Goal: Navigation & Orientation: Find specific page/section

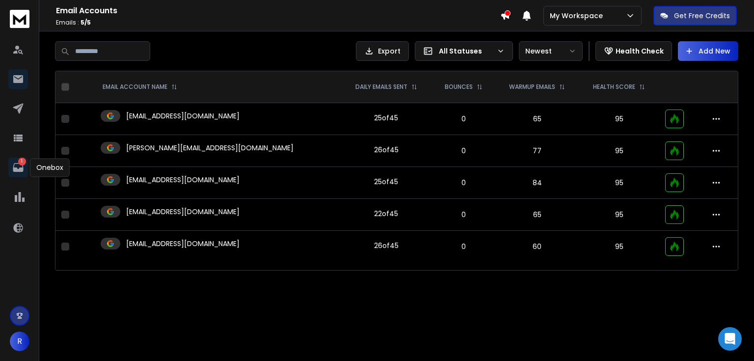
click at [22, 160] on p "1" at bounding box center [22, 162] width 8 height 8
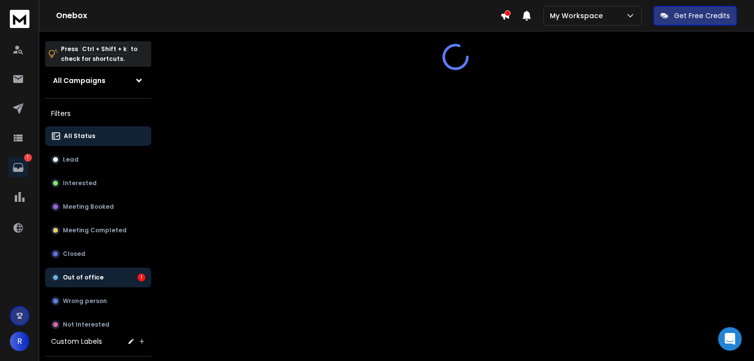
click at [107, 278] on button "Out of office 1" at bounding box center [98, 277] width 106 height 20
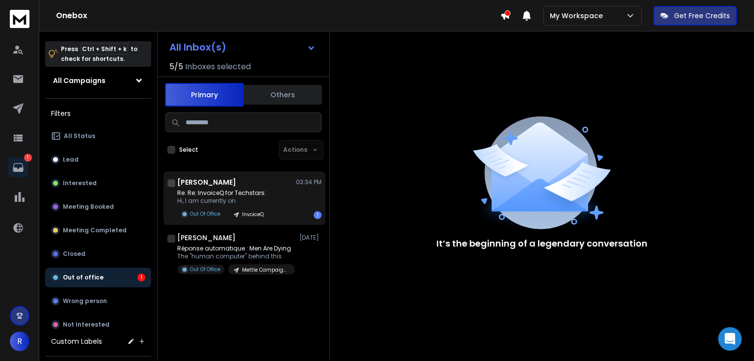
click at [253, 192] on p "Re: Re: InvoiceQ for Techstars:" at bounding box center [223, 193] width 92 height 8
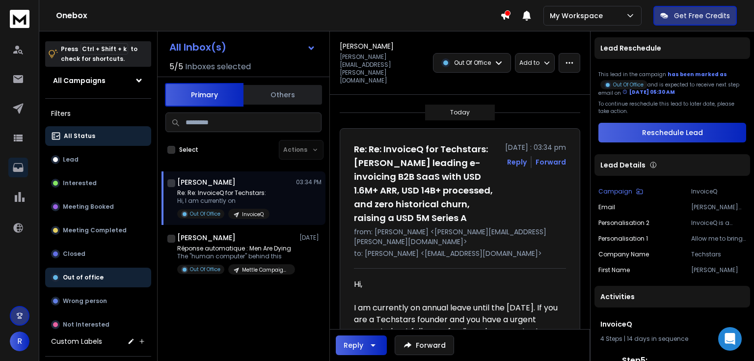
click at [96, 133] on button "All Status" at bounding box center [98, 136] width 106 height 20
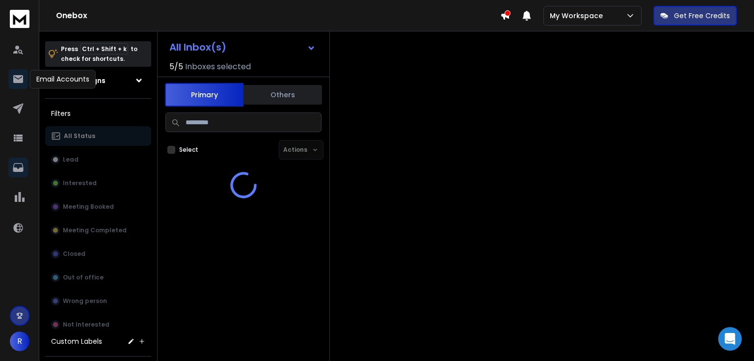
click at [10, 84] on link at bounding box center [18, 79] width 20 height 20
